Goal: Task Accomplishment & Management: Use online tool/utility

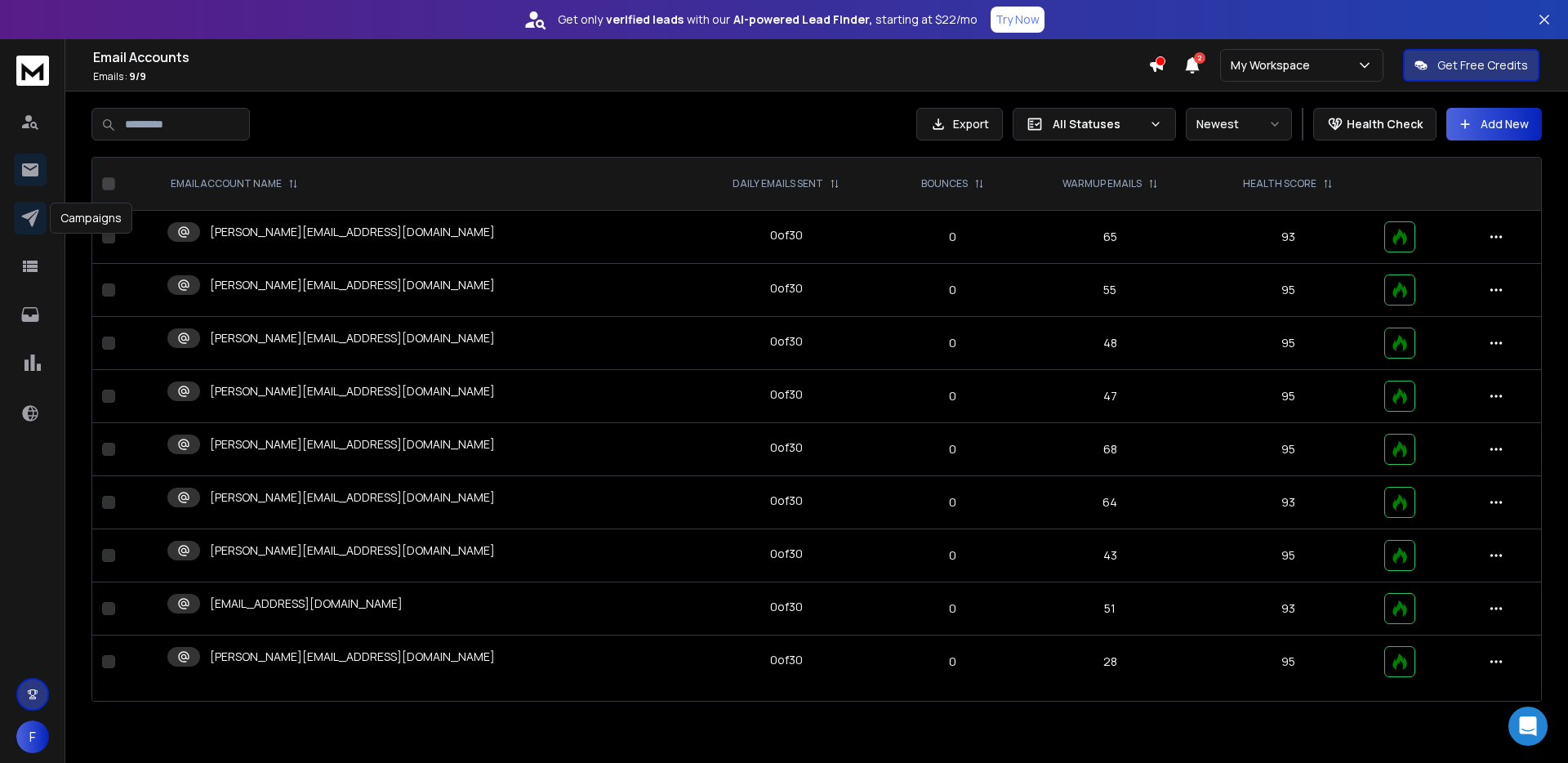
click at [30, 226] on icon at bounding box center [31, 219] width 20 height 20
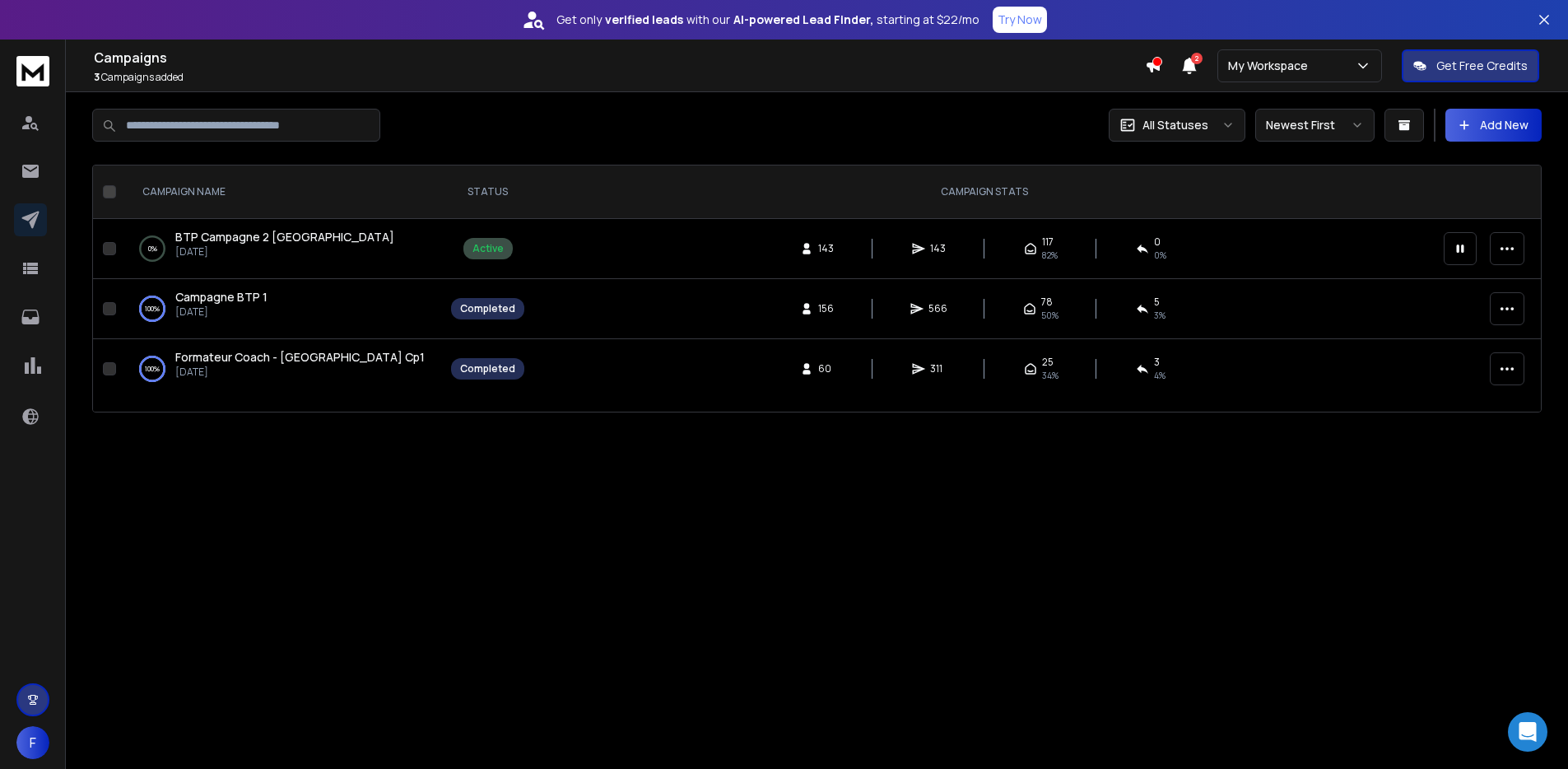
click at [940, 99] on div "Campaigns 3 Campaigns Added All Statuses Newest First Add New CAMPAIGN NAME STA…" at bounding box center [816, 492] width 1502 height 802
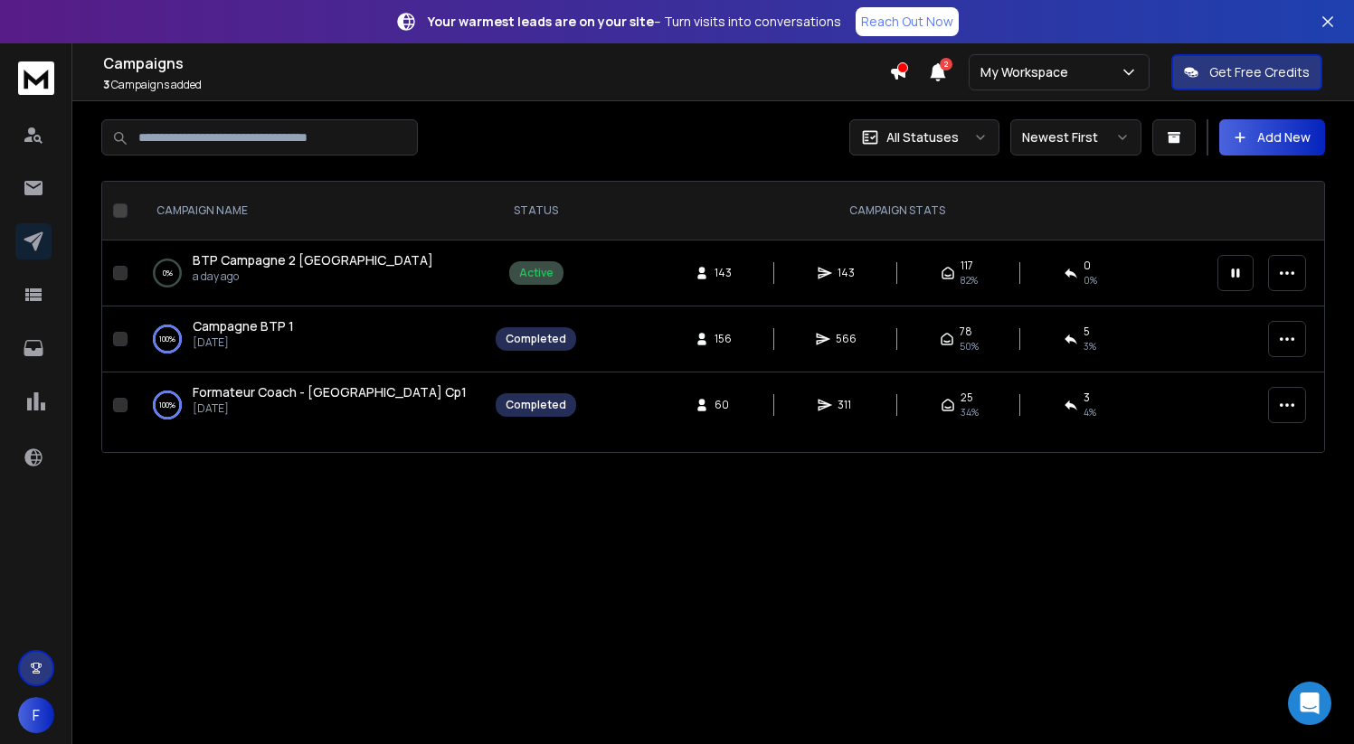
click at [791, 516] on div "Campaigns 3 Campaigns Added All Statuses Newest First Add New CAMPAIGN NAME STA…" at bounding box center [713, 491] width 1224 height 744
